Goal: Ask a question: Seek information or help from site administrators or community

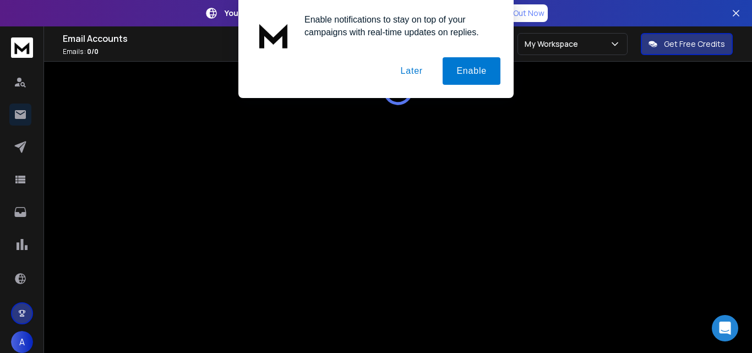
click at [412, 74] on button "Later" at bounding box center [411, 71] width 50 height 28
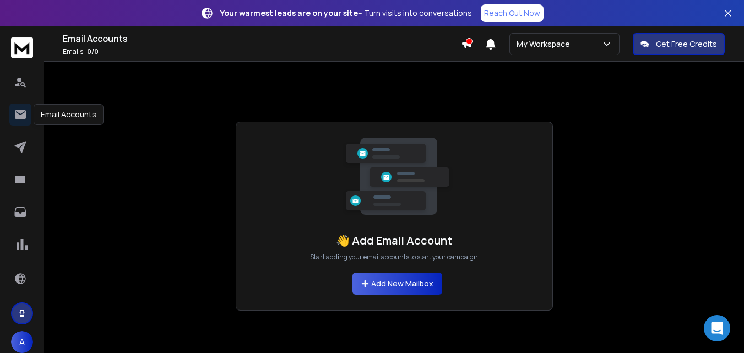
click at [19, 118] on icon at bounding box center [20, 114] width 11 height 9
click at [370, 283] on button "Add New Mailbox" at bounding box center [397, 283] width 90 height 22
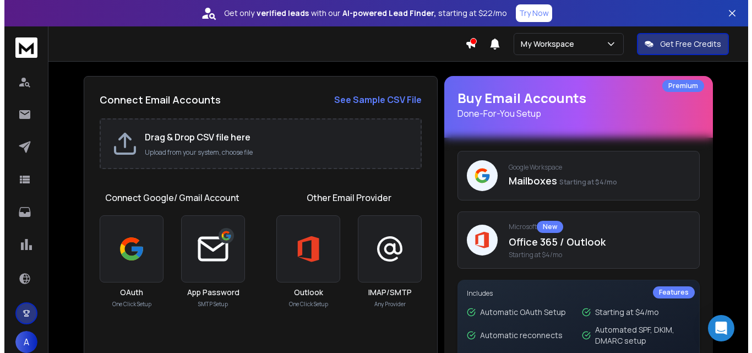
scroll to position [125, 0]
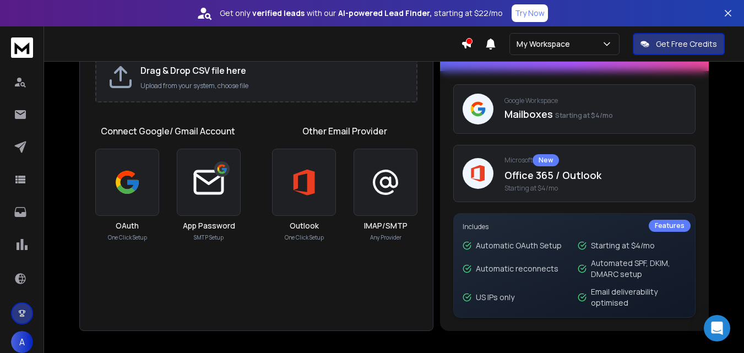
click at [130, 189] on icon at bounding box center [126, 188] width 18 height 9
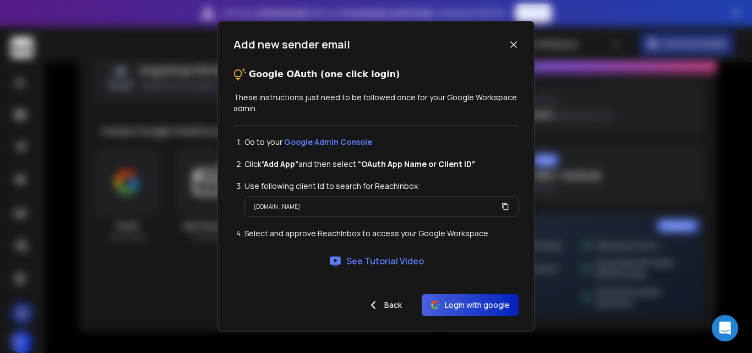
click at [300, 208] on p "549360251880-maeh4okn7btu9cjtf0l2bt1t5b22sbf8.apps.googleusercontent.com" at bounding box center [277, 206] width 46 height 11
click at [472, 301] on button "Login with google" at bounding box center [470, 305] width 97 height 22
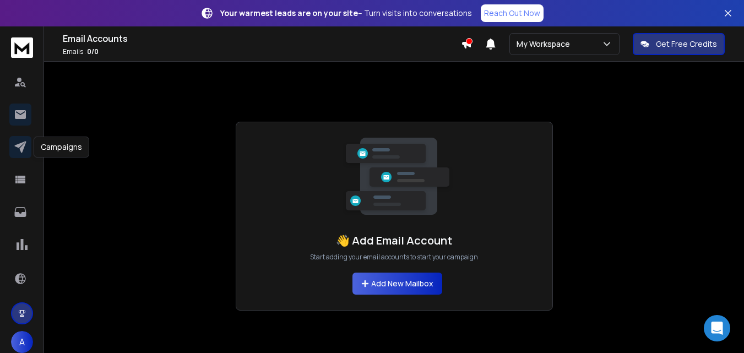
click at [21, 150] on icon at bounding box center [20, 147] width 12 height 12
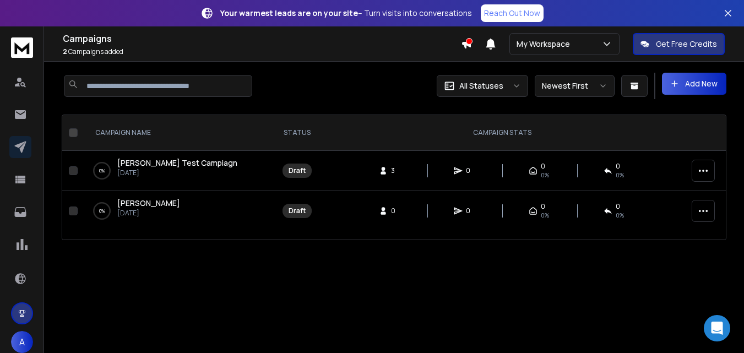
click at [70, 172] on button "button" at bounding box center [73, 170] width 9 height 9
click at [72, 209] on button "button" at bounding box center [73, 210] width 9 height 9
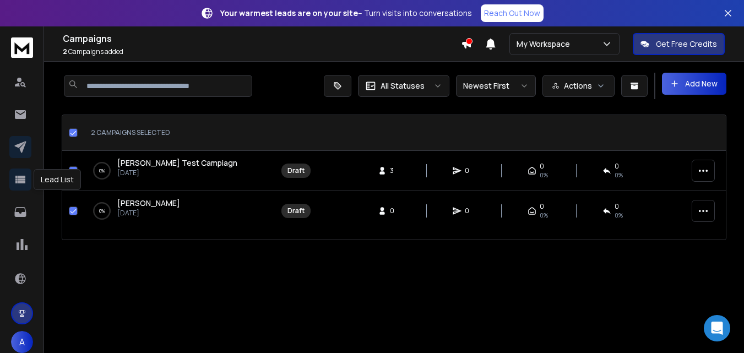
click at [23, 185] on icon at bounding box center [20, 179] width 13 height 13
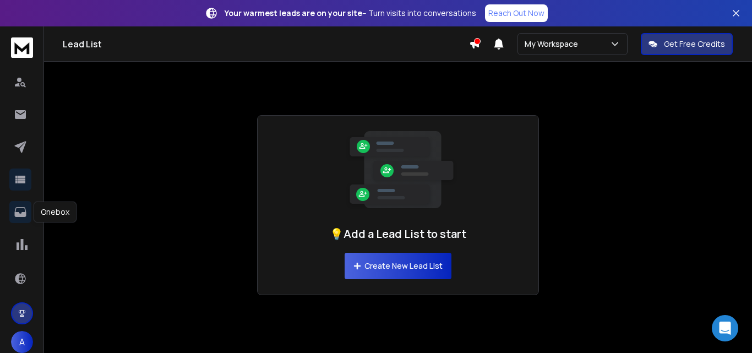
click at [25, 208] on icon at bounding box center [20, 211] width 13 height 13
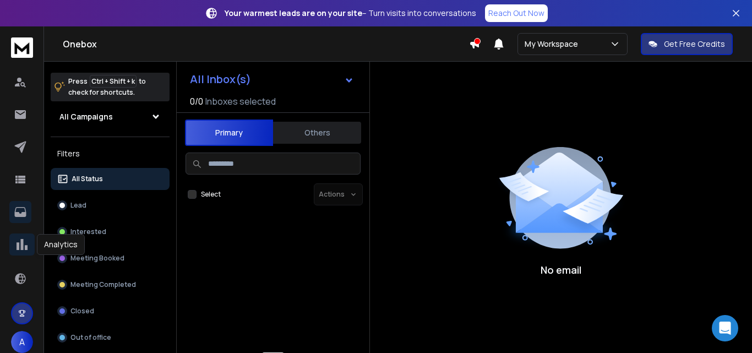
click at [23, 245] on icon at bounding box center [22, 244] width 11 height 11
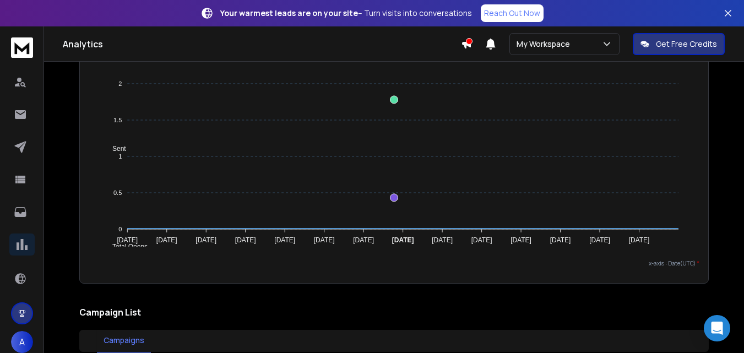
scroll to position [252, 0]
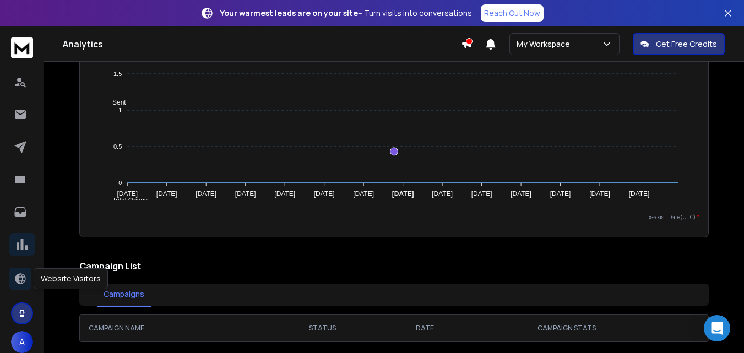
click at [26, 279] on icon at bounding box center [20, 278] width 13 height 13
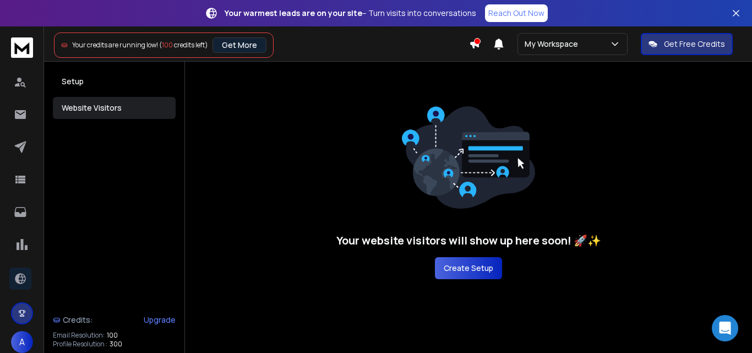
click at [244, 44] on button "Get More" at bounding box center [239, 44] width 54 height 15
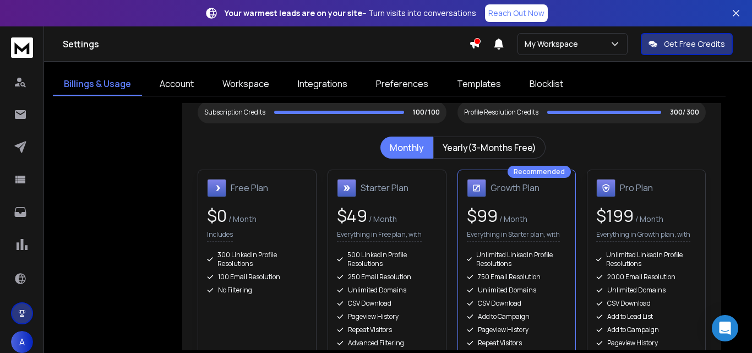
scroll to position [110, 0]
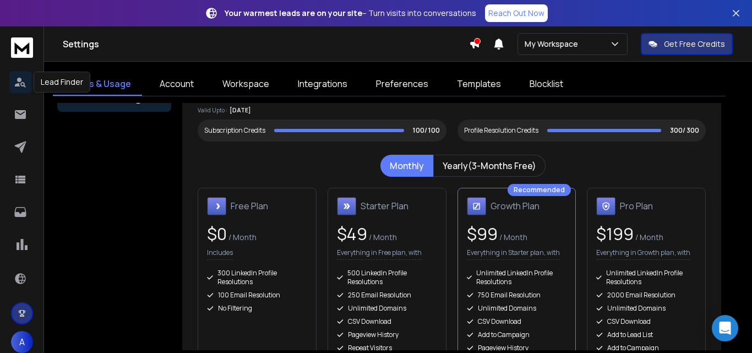
click at [22, 73] on link at bounding box center [20, 82] width 22 height 22
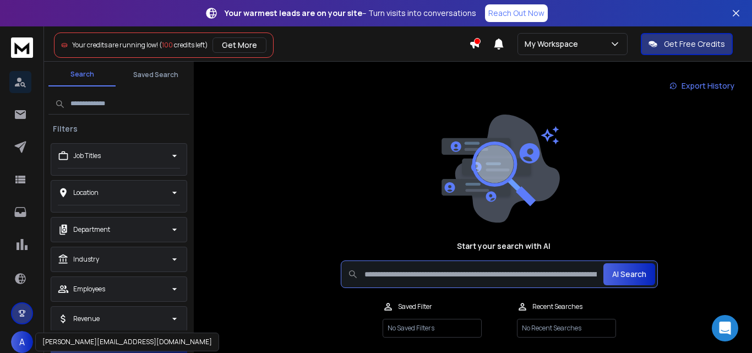
click at [23, 336] on span "A" at bounding box center [22, 342] width 22 height 22
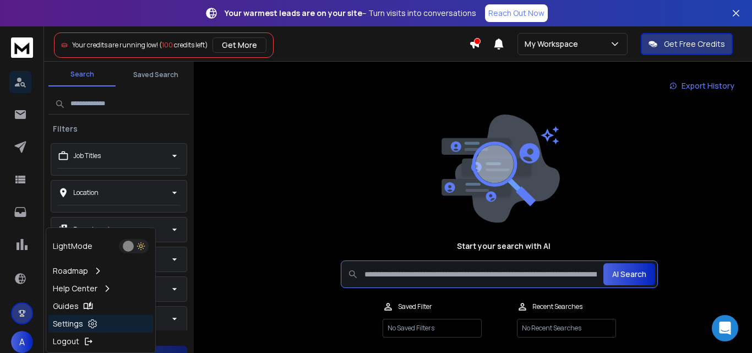
click at [83, 320] on div "Settings" at bounding box center [100, 324] width 105 height 18
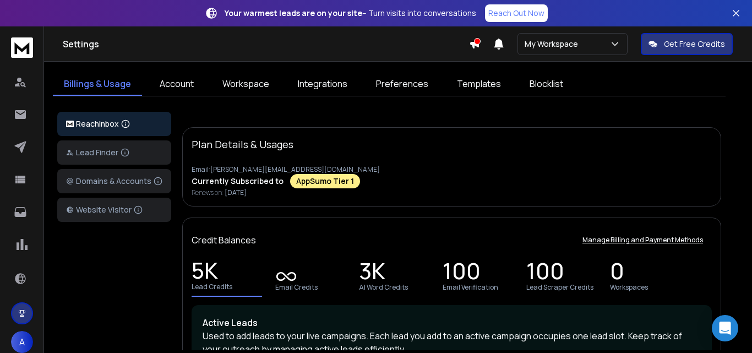
click at [187, 81] on link "Account" at bounding box center [177, 84] width 56 height 23
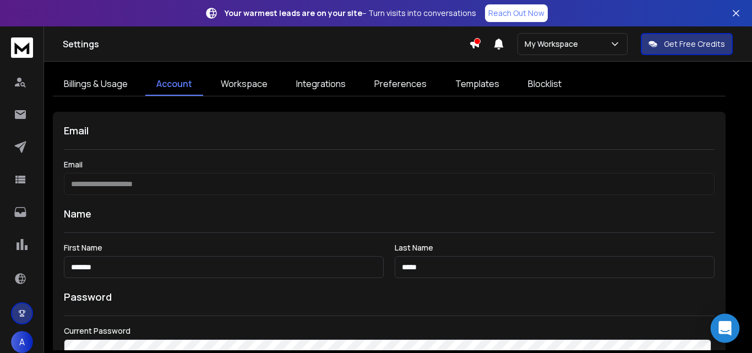
click at [730, 332] on icon "Open Intercom Messenger" at bounding box center [725, 328] width 14 height 14
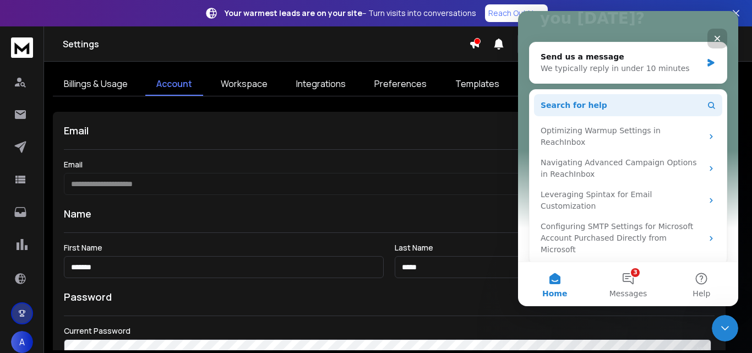
scroll to position [148, 0]
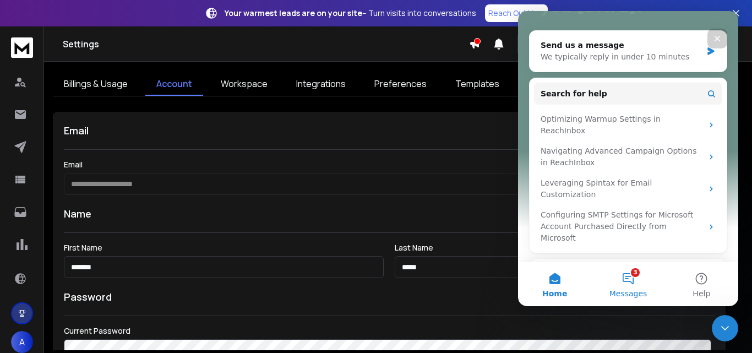
click at [629, 271] on button "3 Messages" at bounding box center [627, 284] width 73 height 44
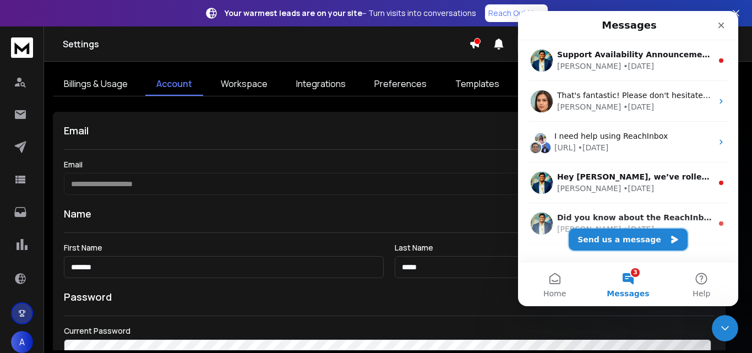
click at [614, 239] on button "Send us a message" at bounding box center [628, 239] width 119 height 22
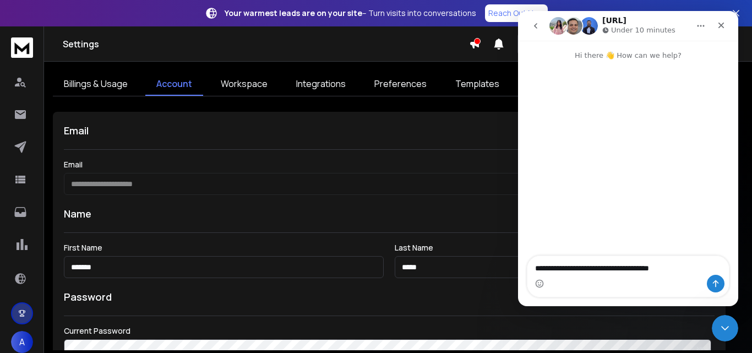
type textarea "**********"
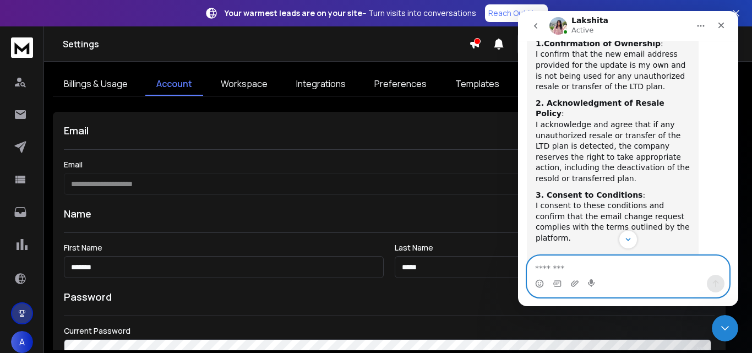
scroll to position [410, 0]
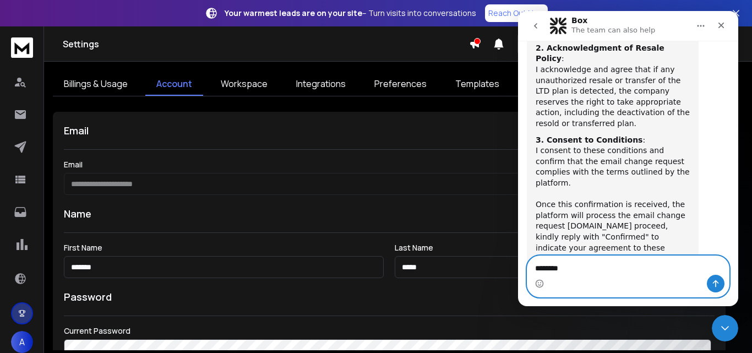
type textarea "*********"
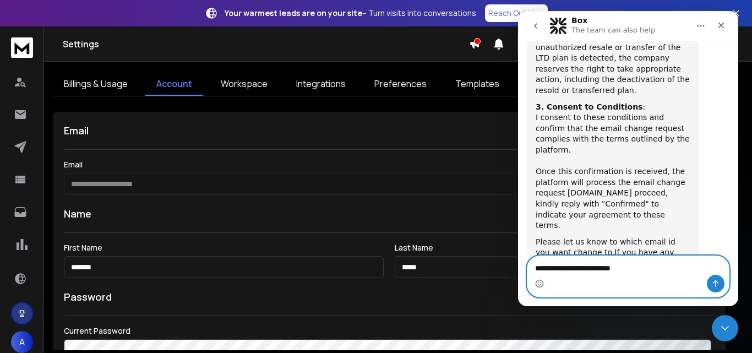
type textarea "**********"
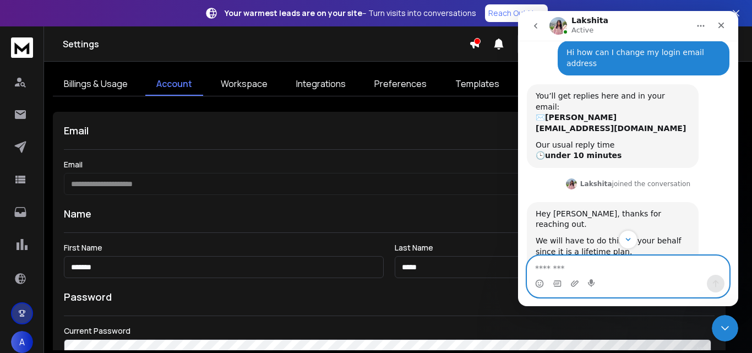
scroll to position [28, 0]
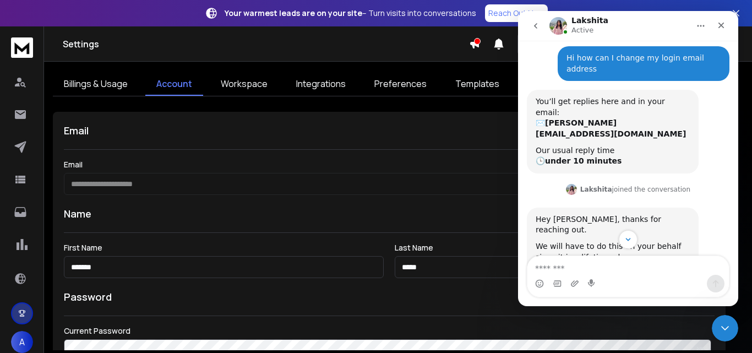
click at [614, 118] on b "[PERSON_NAME][EMAIL_ADDRESS][DOMAIN_NAME]" at bounding box center [611, 128] width 150 height 20
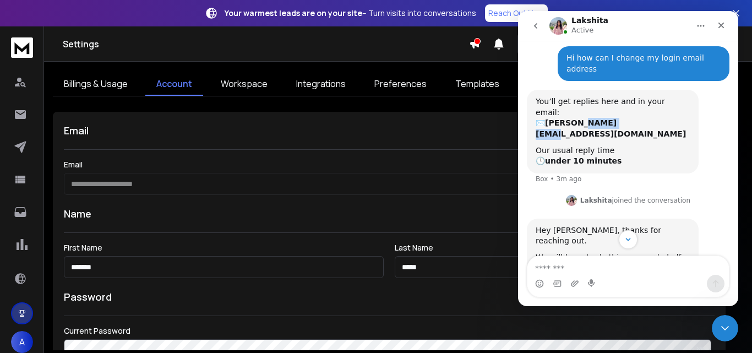
click at [614, 118] on b "[PERSON_NAME][EMAIL_ADDRESS][DOMAIN_NAME]" at bounding box center [611, 128] width 150 height 20
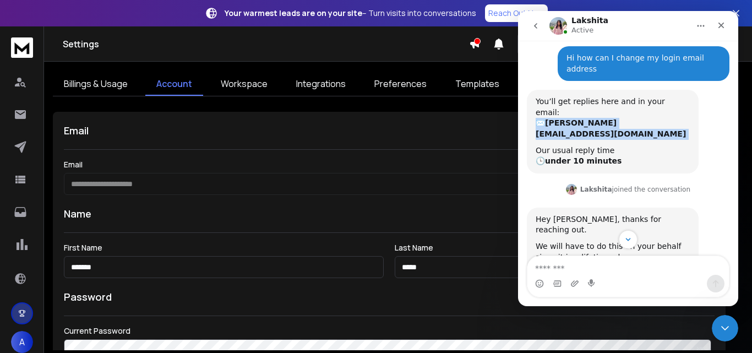
click at [614, 118] on b "[PERSON_NAME][EMAIL_ADDRESS][DOMAIN_NAME]" at bounding box center [611, 128] width 150 height 20
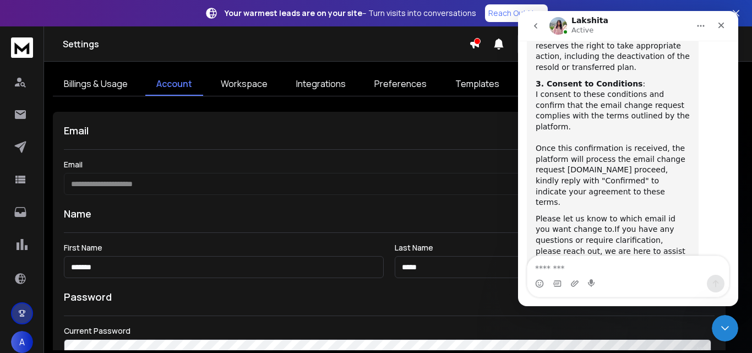
scroll to position [479, 0]
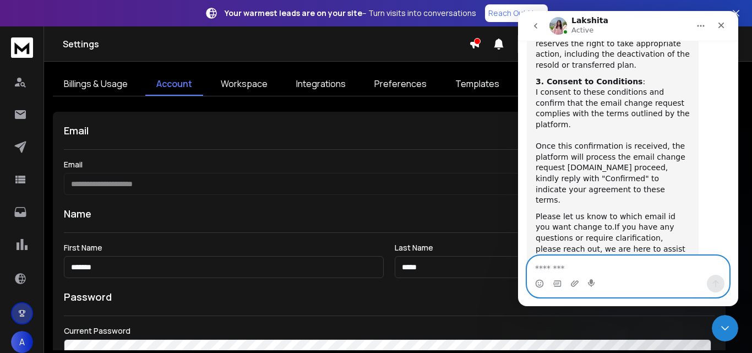
click at [558, 263] on textarea "Message…" at bounding box center [627, 265] width 201 height 19
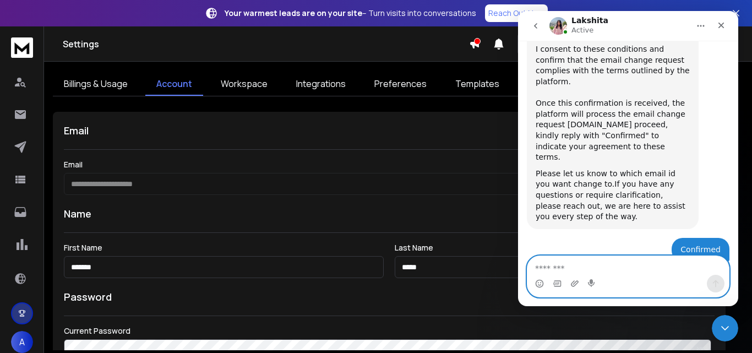
scroll to position [523, 0]
click at [581, 269] on textarea "Message…" at bounding box center [627, 265] width 201 height 19
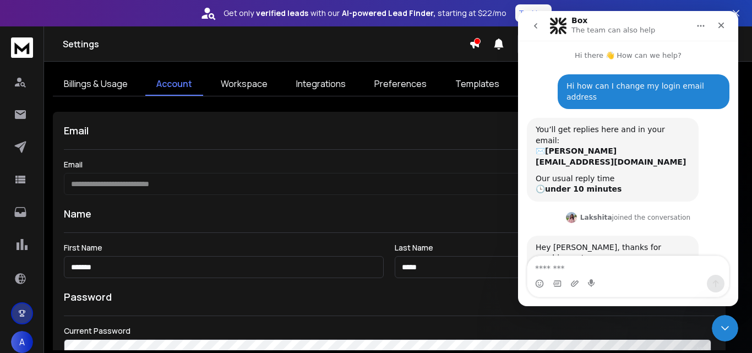
scroll to position [512, 0]
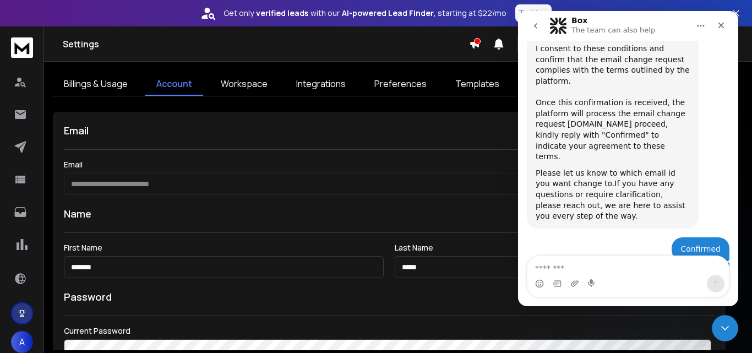
click at [596, 268] on textarea "Message…" at bounding box center [627, 265] width 201 height 19
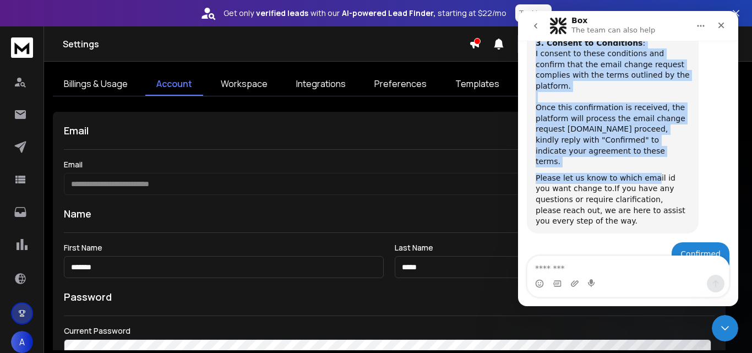
drag, startPoint x: 652, startPoint y: 25, endPoint x: 645, endPoint y: 86, distance: 61.5
click at [645, 86] on div "Box The team can also help Hi there 👋 How can we help? Hi how can I change my l…" at bounding box center [628, 158] width 220 height 295
click at [630, 173] on div "Please let us know to which email id you want change to.If you have any questio…" at bounding box center [613, 200] width 154 height 54
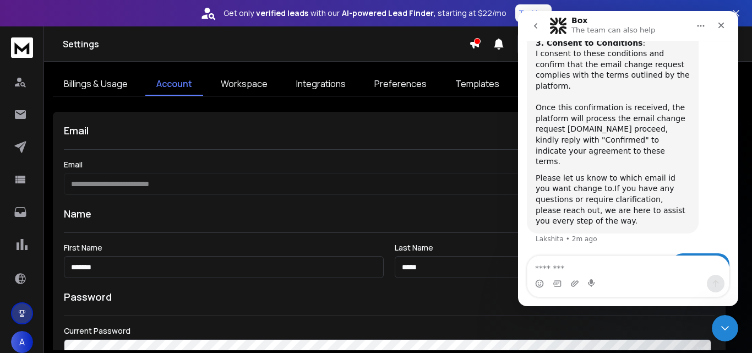
scroll to position [523, 0]
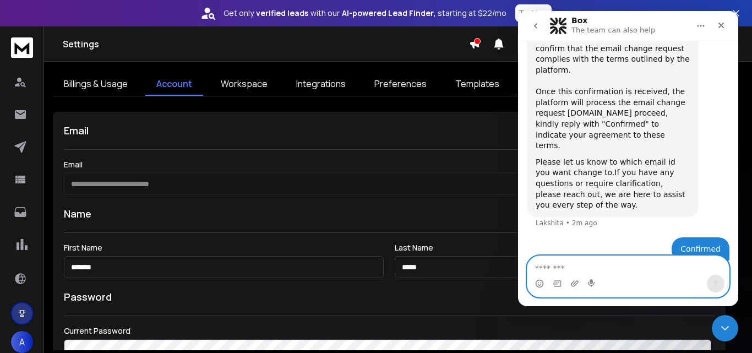
click at [569, 262] on textarea "Message…" at bounding box center [627, 265] width 201 height 19
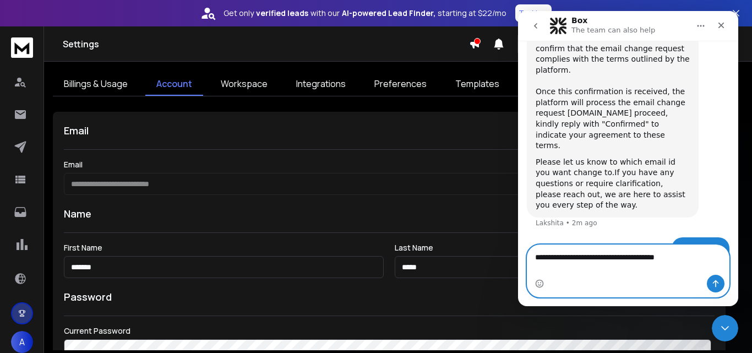
type textarea "**********"
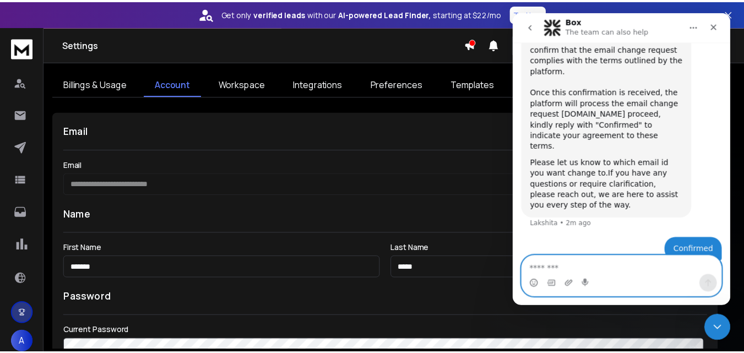
scroll to position [555, 0]
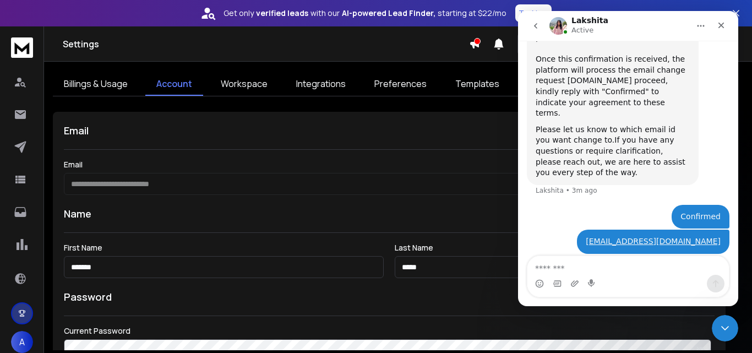
click at [23, 53] on img at bounding box center [22, 47] width 22 height 20
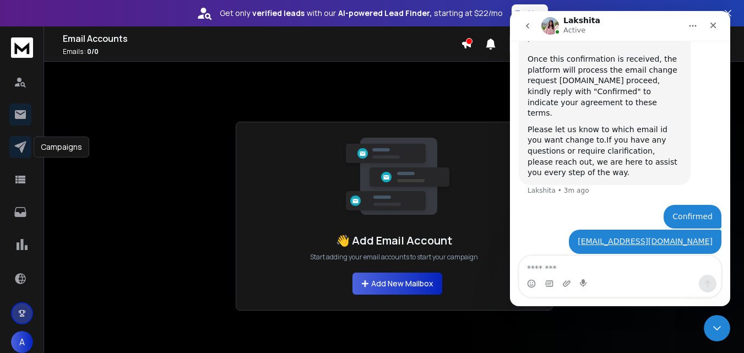
click at [23, 142] on icon at bounding box center [20, 146] width 13 height 13
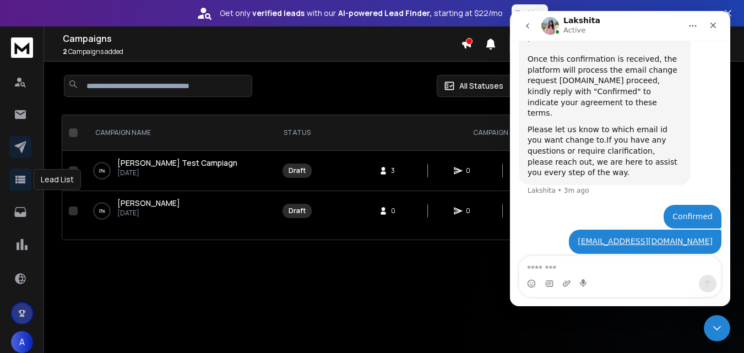
click at [23, 181] on icon at bounding box center [20, 180] width 10 height 8
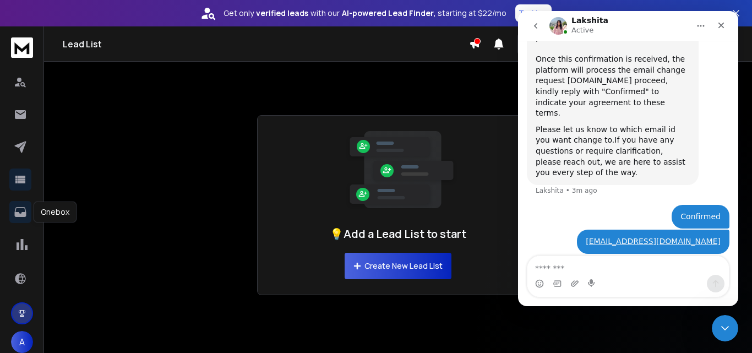
click at [23, 215] on icon at bounding box center [20, 212] width 12 height 10
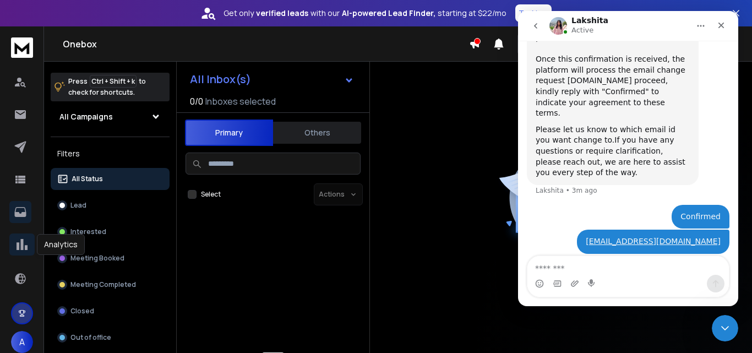
click at [23, 239] on icon at bounding box center [22, 244] width 11 height 11
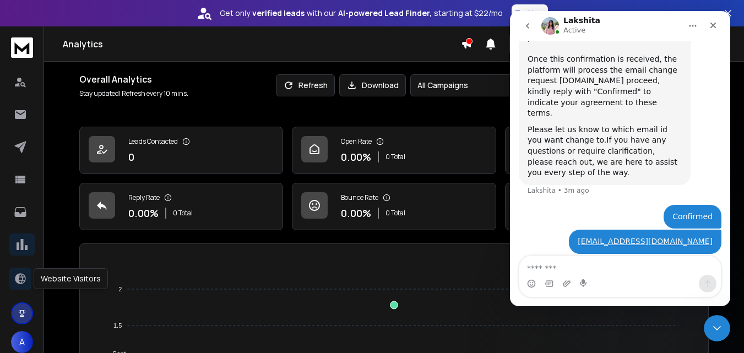
click at [23, 279] on icon at bounding box center [20, 278] width 13 height 13
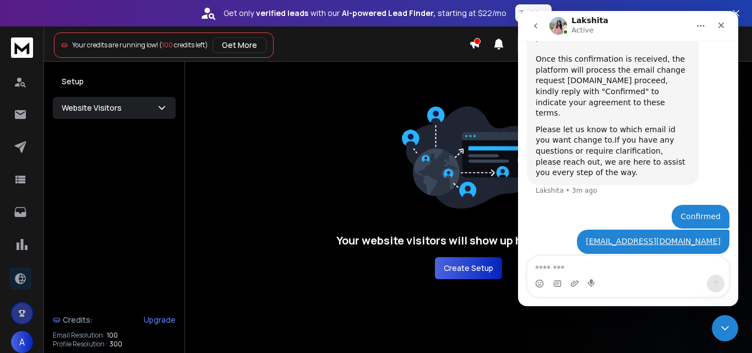
click at [99, 108] on button "Website Visitors" at bounding box center [114, 108] width 123 height 22
click at [24, 80] on icon at bounding box center [20, 81] width 13 height 13
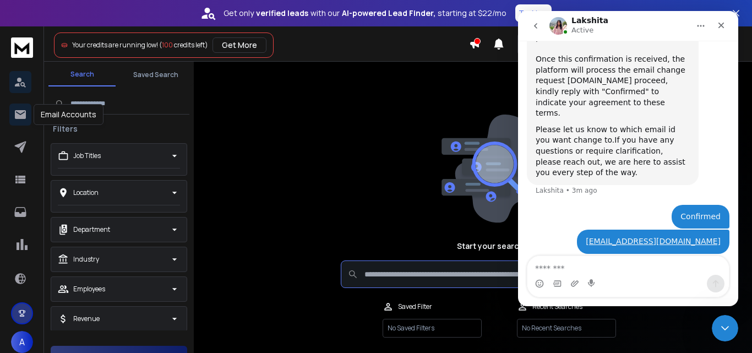
click at [17, 118] on icon at bounding box center [20, 114] width 11 height 9
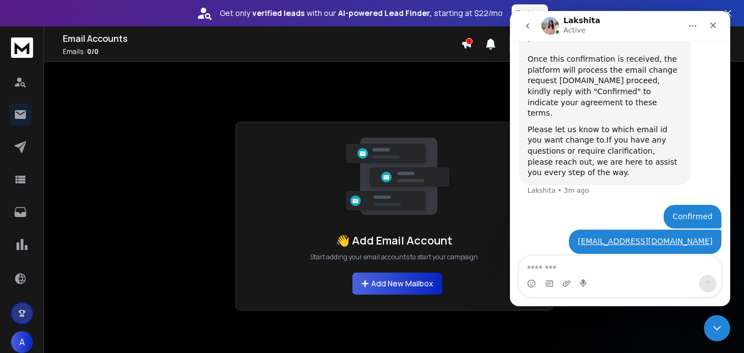
drag, startPoint x: 649, startPoint y: 23, endPoint x: 634, endPoint y: 22, distance: 16.0
click at [634, 22] on div "Lakshita Active" at bounding box center [611, 26] width 140 height 19
click at [714, 24] on icon "Close" at bounding box center [713, 26] width 6 height 6
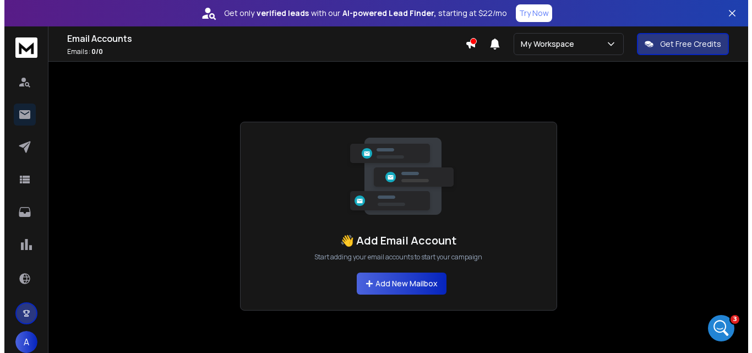
scroll to position [544, 0]
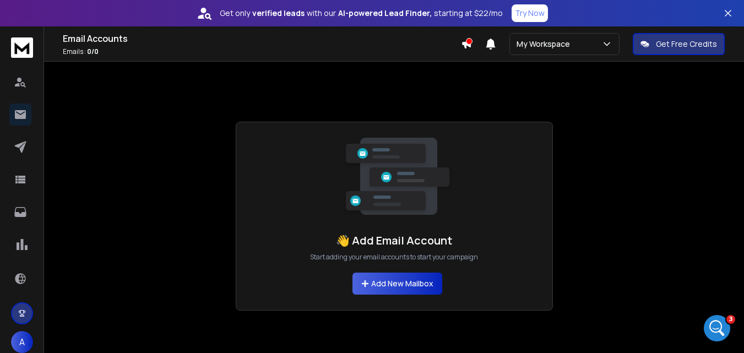
click at [728, 9] on icon at bounding box center [728, 13] width 10 height 10
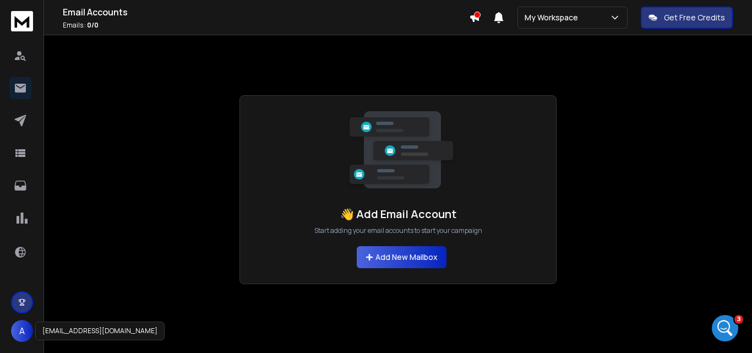
click at [17, 330] on span "A" at bounding box center [22, 331] width 22 height 22
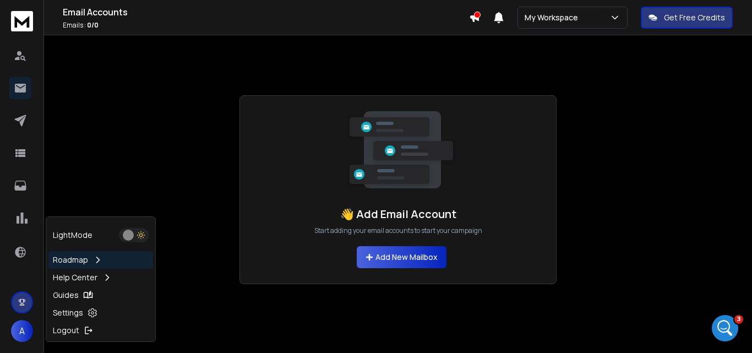
click at [131, 139] on div "👋 Add Email Account Start adding your email accounts to start your campaign Add…" at bounding box center [398, 189] width 673 height 189
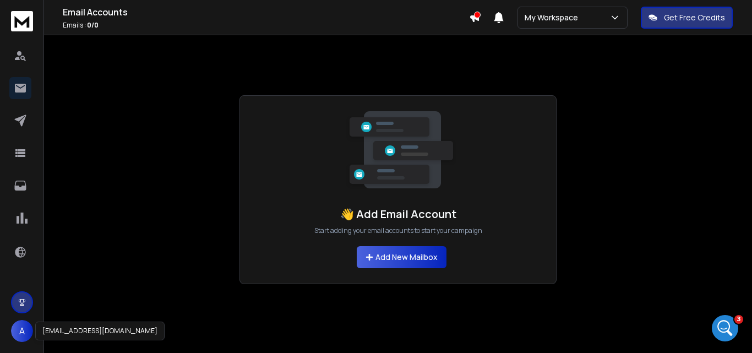
click at [23, 329] on span "A" at bounding box center [22, 331] width 22 height 22
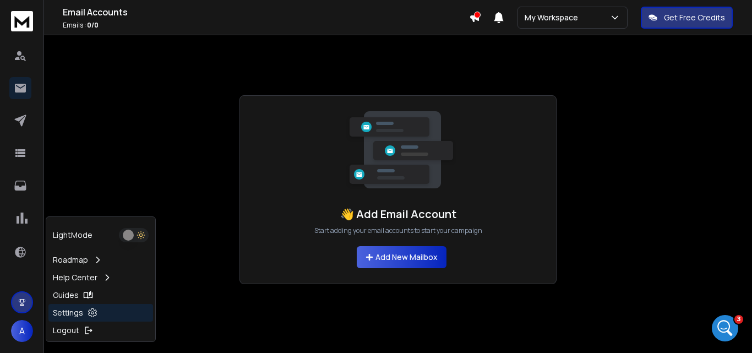
click at [73, 308] on p "Settings" at bounding box center [68, 312] width 30 height 11
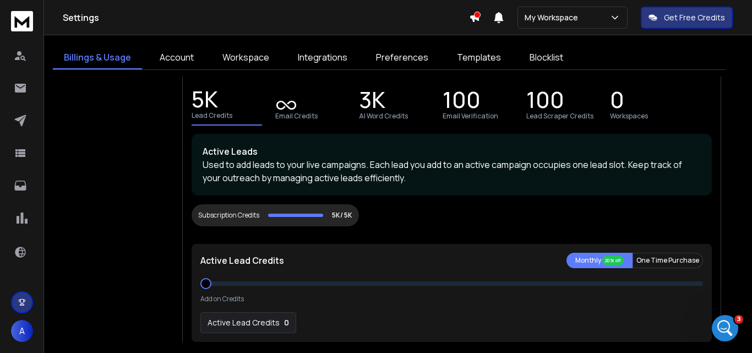
scroll to position [163, 0]
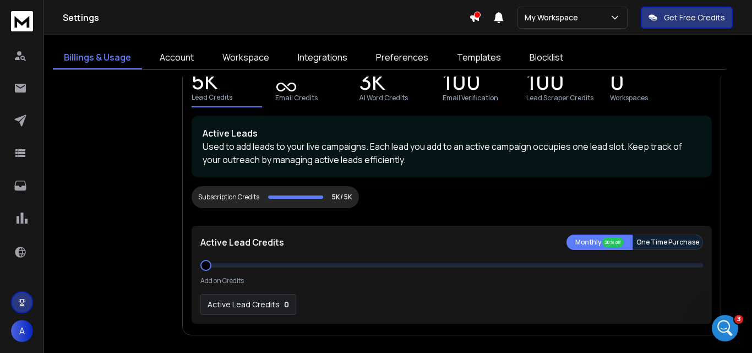
click at [671, 244] on button "One Time Purchase" at bounding box center [667, 241] width 70 height 15
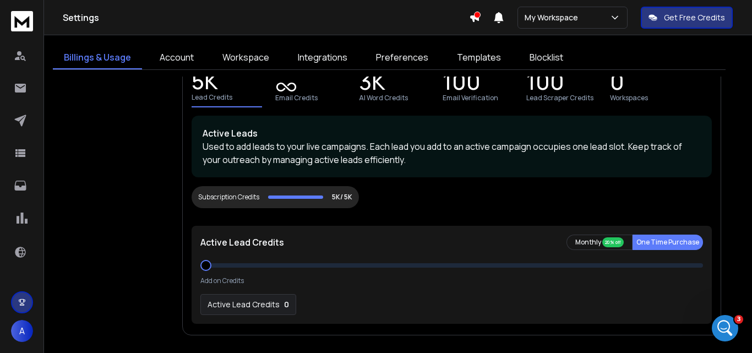
click at [200, 263] on span at bounding box center [205, 265] width 11 height 11
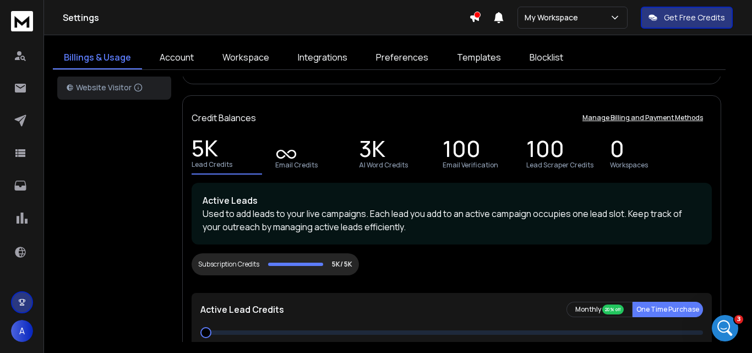
scroll to position [0, 0]
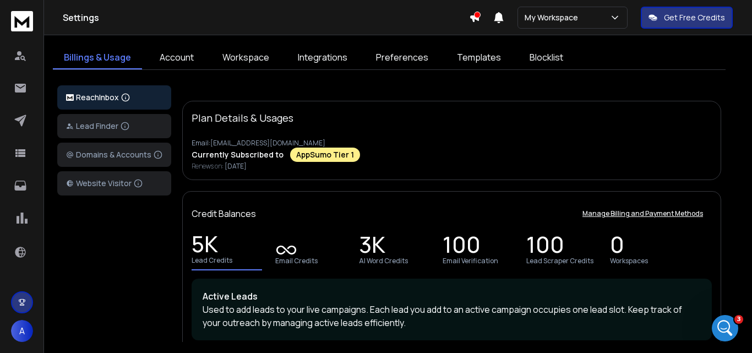
click at [242, 52] on link "Workspace" at bounding box center [245, 57] width 69 height 23
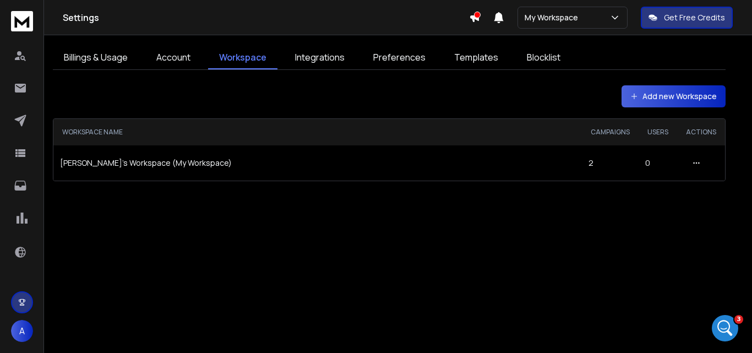
click at [694, 99] on button "Add new Workspace" at bounding box center [673, 96] width 104 height 22
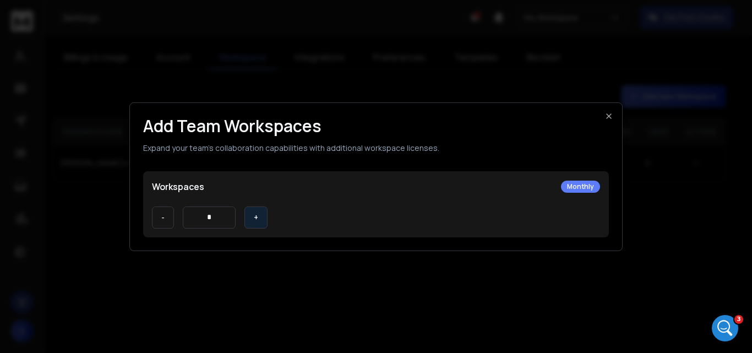
click at [258, 219] on button "+" at bounding box center [255, 217] width 23 height 22
type input "*"
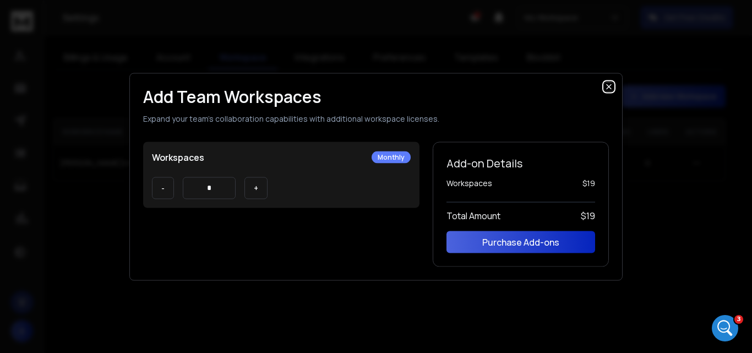
click at [609, 85] on icon "button" at bounding box center [608, 86] width 9 height 9
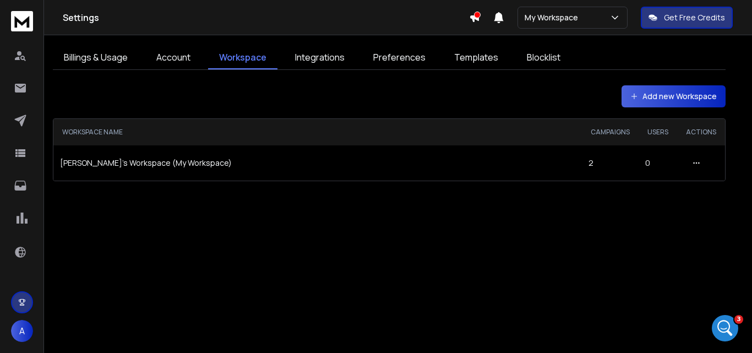
click at [402, 53] on link "Preferences" at bounding box center [399, 57] width 74 height 23
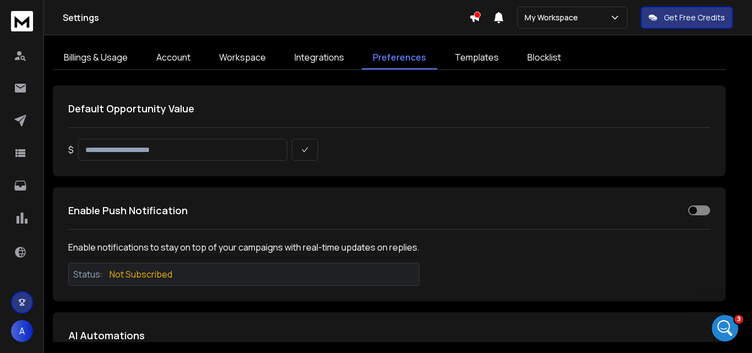
scroll to position [587, 0]
click at [477, 58] on link "Templates" at bounding box center [477, 57] width 66 height 23
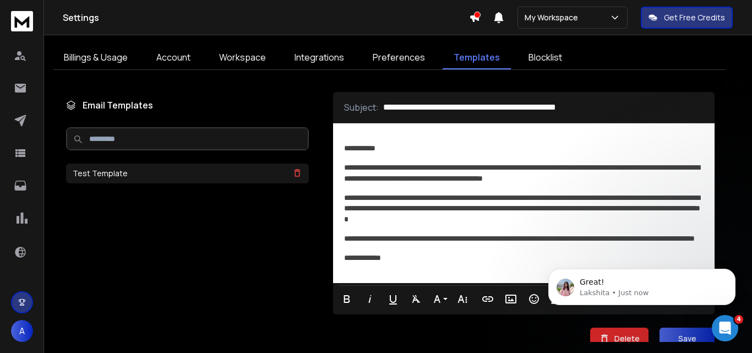
click at [530, 60] on link "Blocklist" at bounding box center [545, 57] width 56 height 23
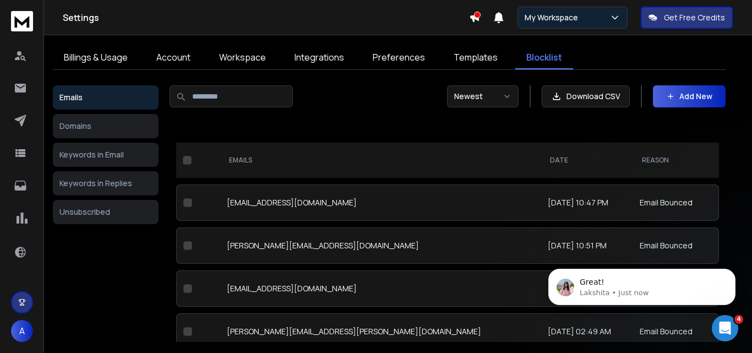
click at [618, 16] on icon "button" at bounding box center [615, 17] width 6 height 3
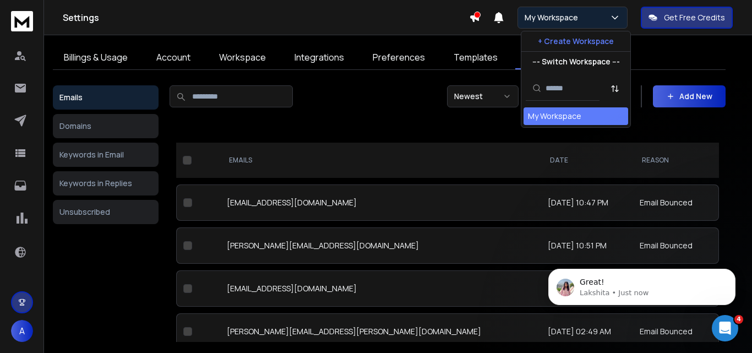
click at [618, 16] on icon "button" at bounding box center [615, 17] width 6 height 3
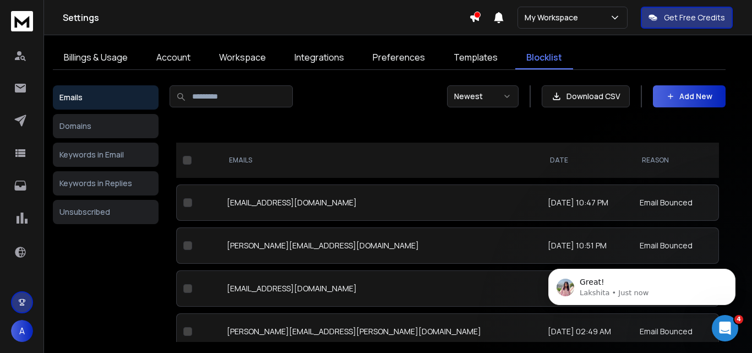
click at [23, 14] on img at bounding box center [22, 21] width 22 height 20
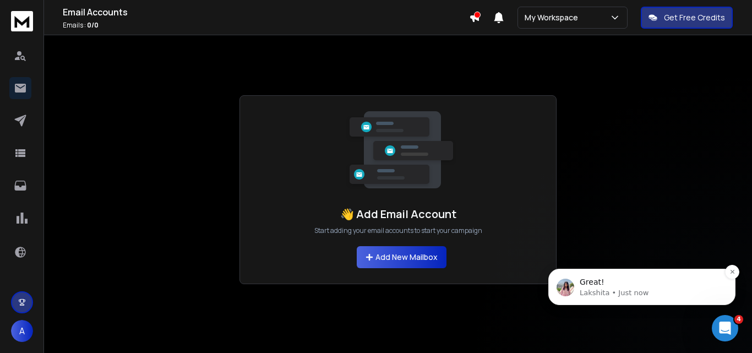
click at [614, 285] on p "Great!" at bounding box center [651, 282] width 142 height 11
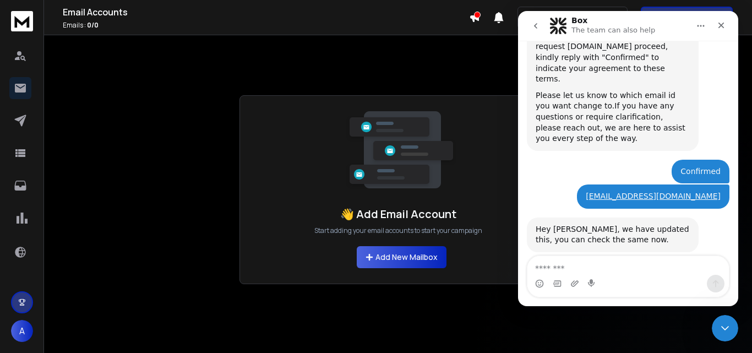
scroll to position [596, 0]
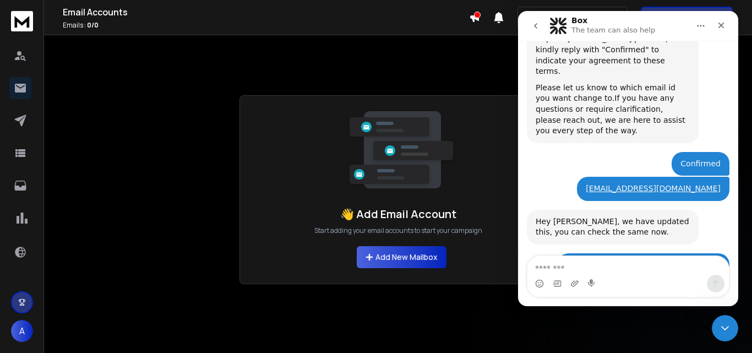
click at [577, 265] on textarea "Message…" at bounding box center [627, 265] width 201 height 19
click at [720, 23] on icon "Close" at bounding box center [721, 25] width 9 height 9
